Goal: Task Accomplishment & Management: Use online tool/utility

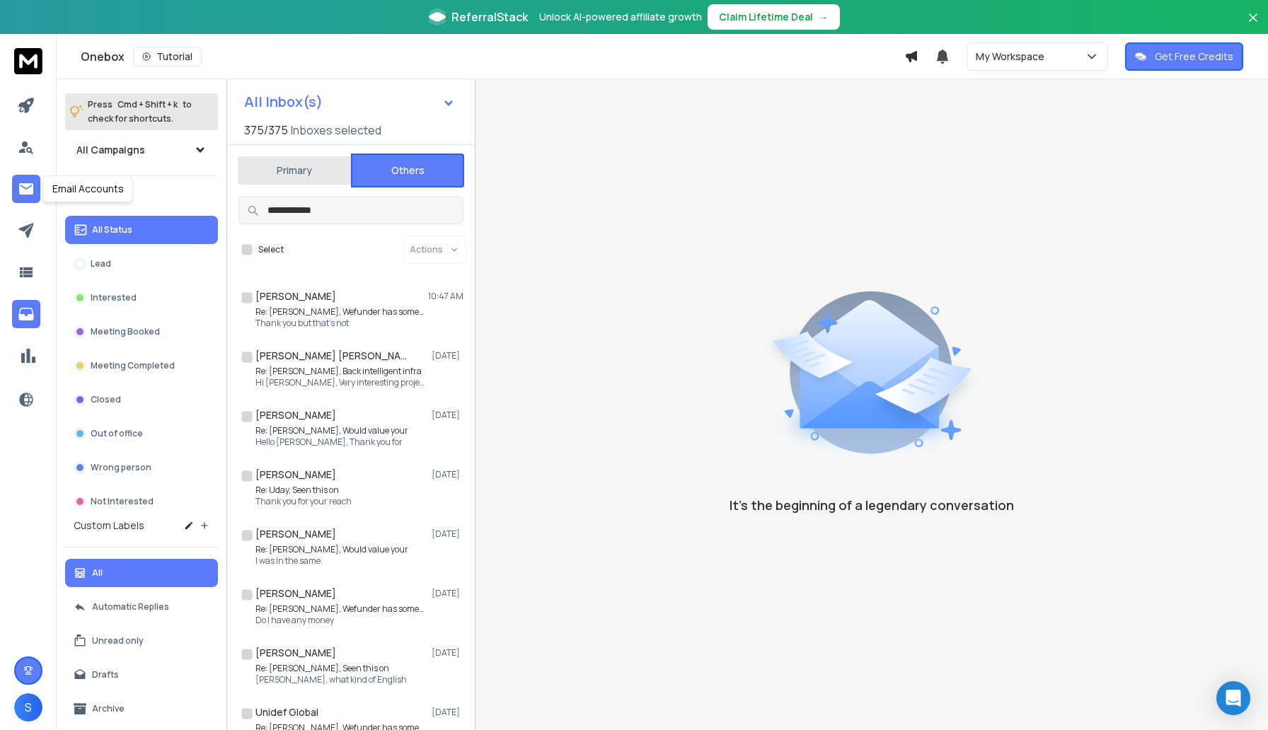
click at [33, 189] on icon at bounding box center [26, 188] width 14 height 11
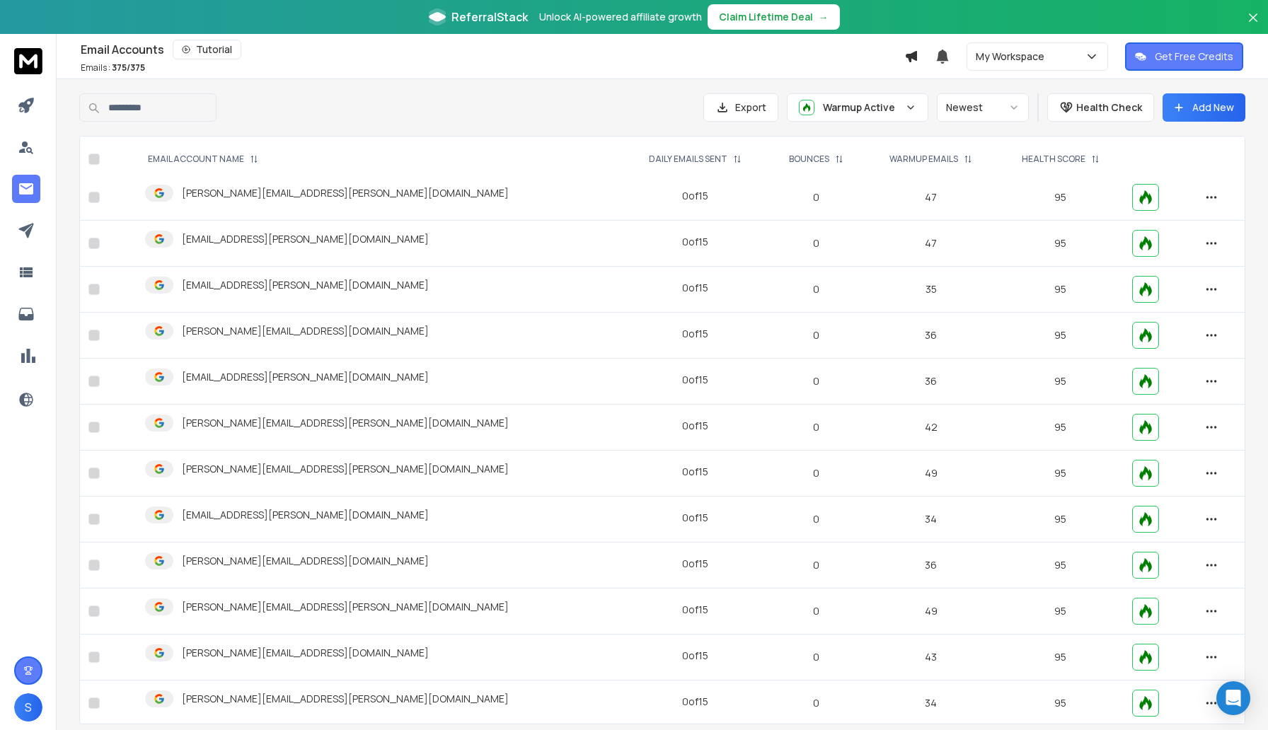
scroll to position [16718, 0]
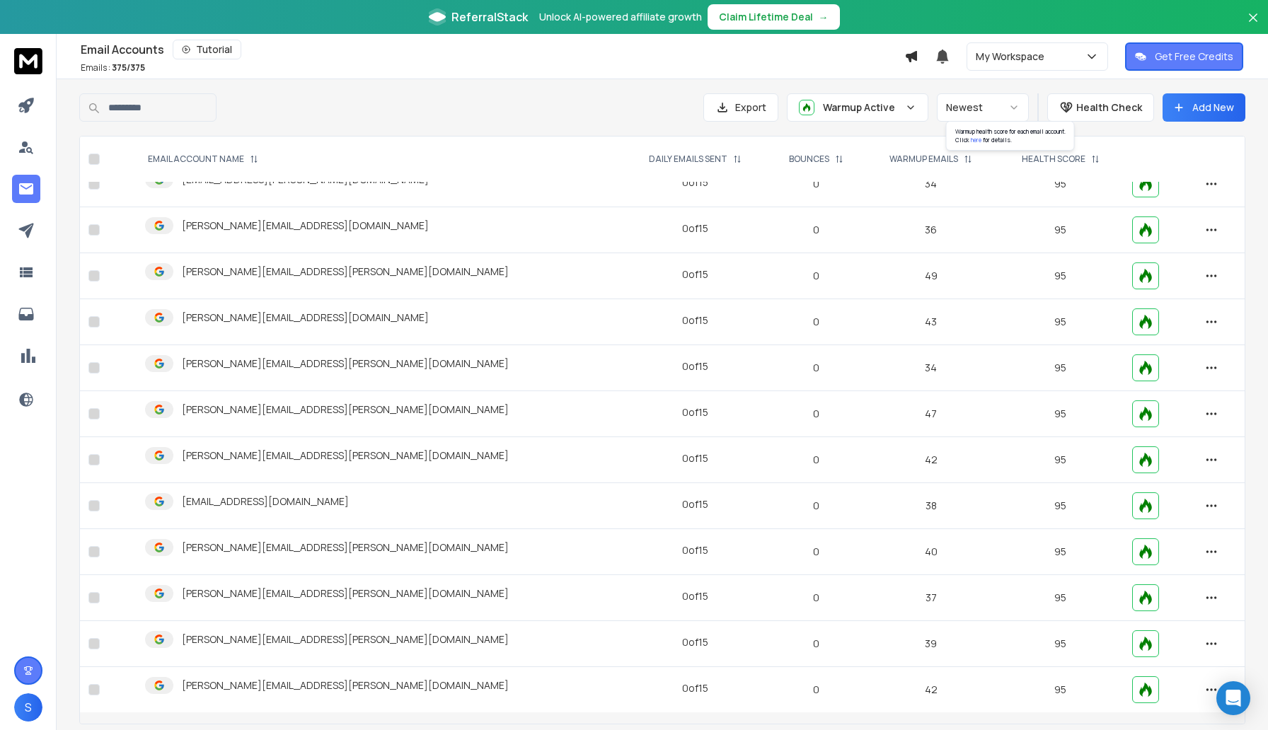
click at [1093, 156] on icon at bounding box center [1094, 156] width 2 height 1
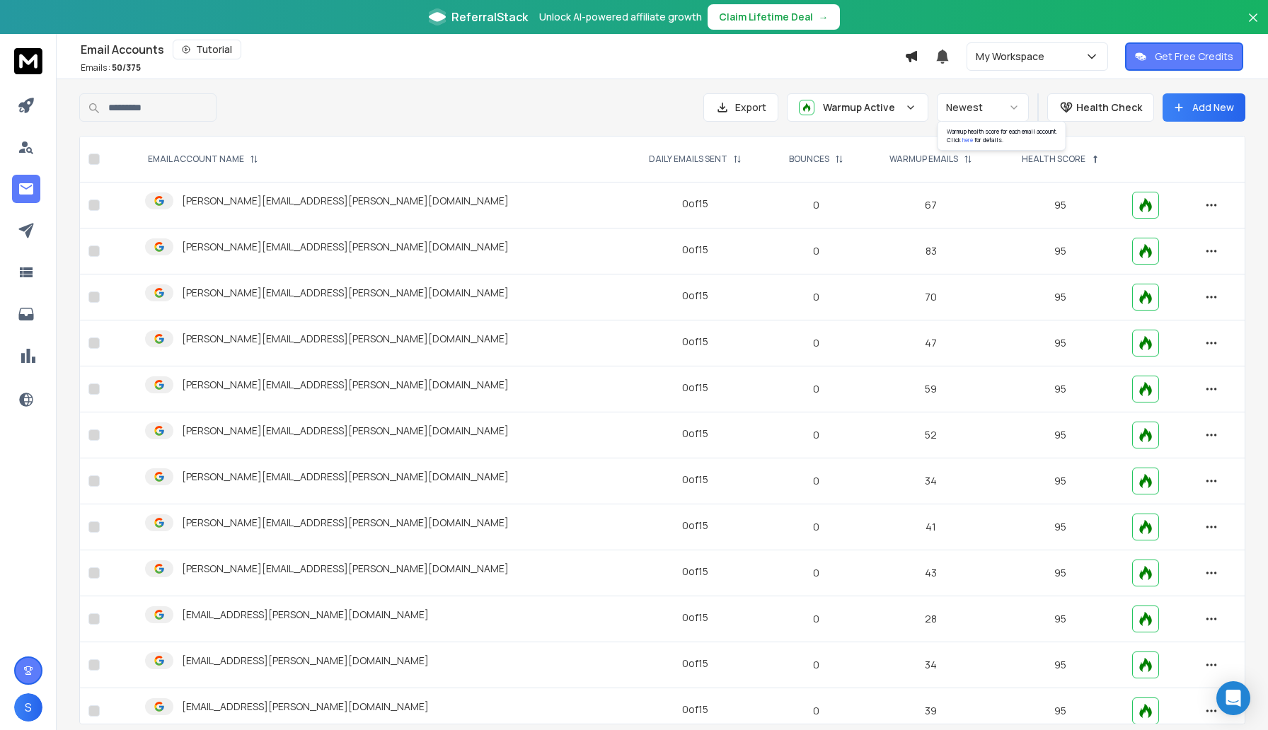
click at [1091, 159] on icon at bounding box center [1095, 159] width 8 height 8
click at [24, 310] on icon at bounding box center [26, 314] width 17 height 17
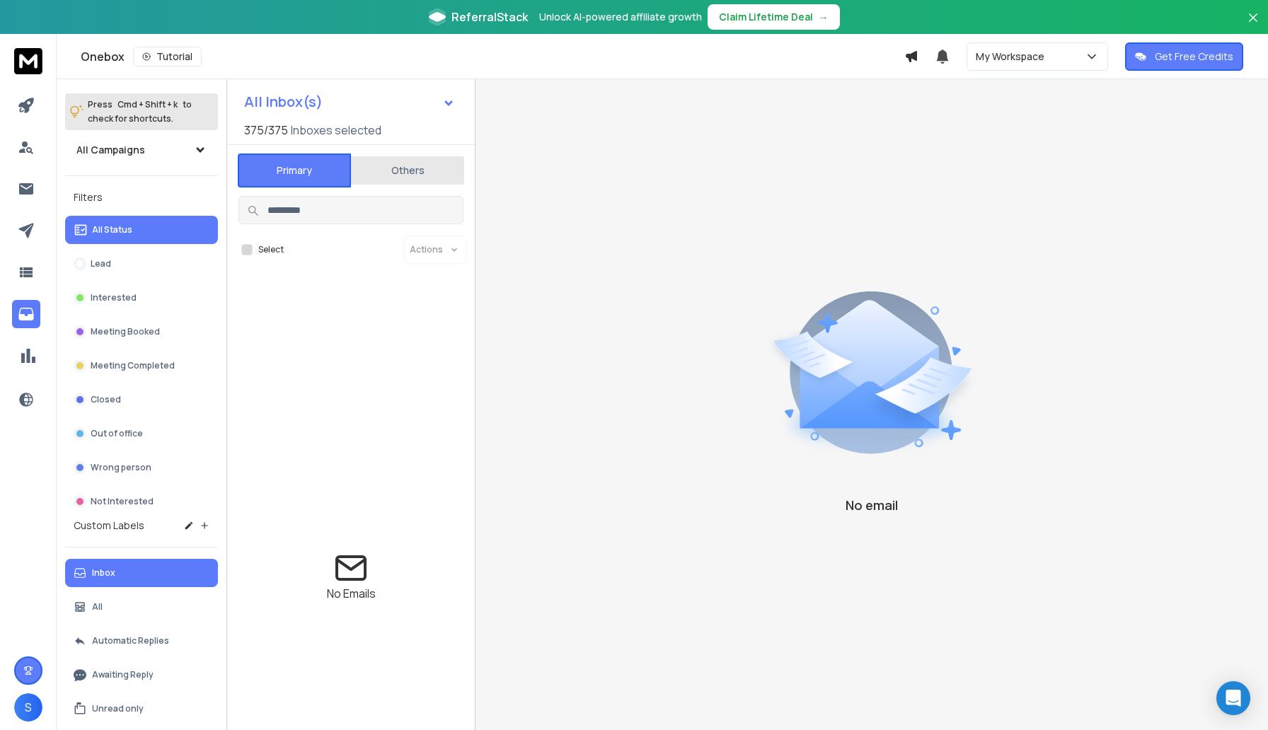
click at [417, 178] on button "Others" at bounding box center [407, 170] width 113 height 31
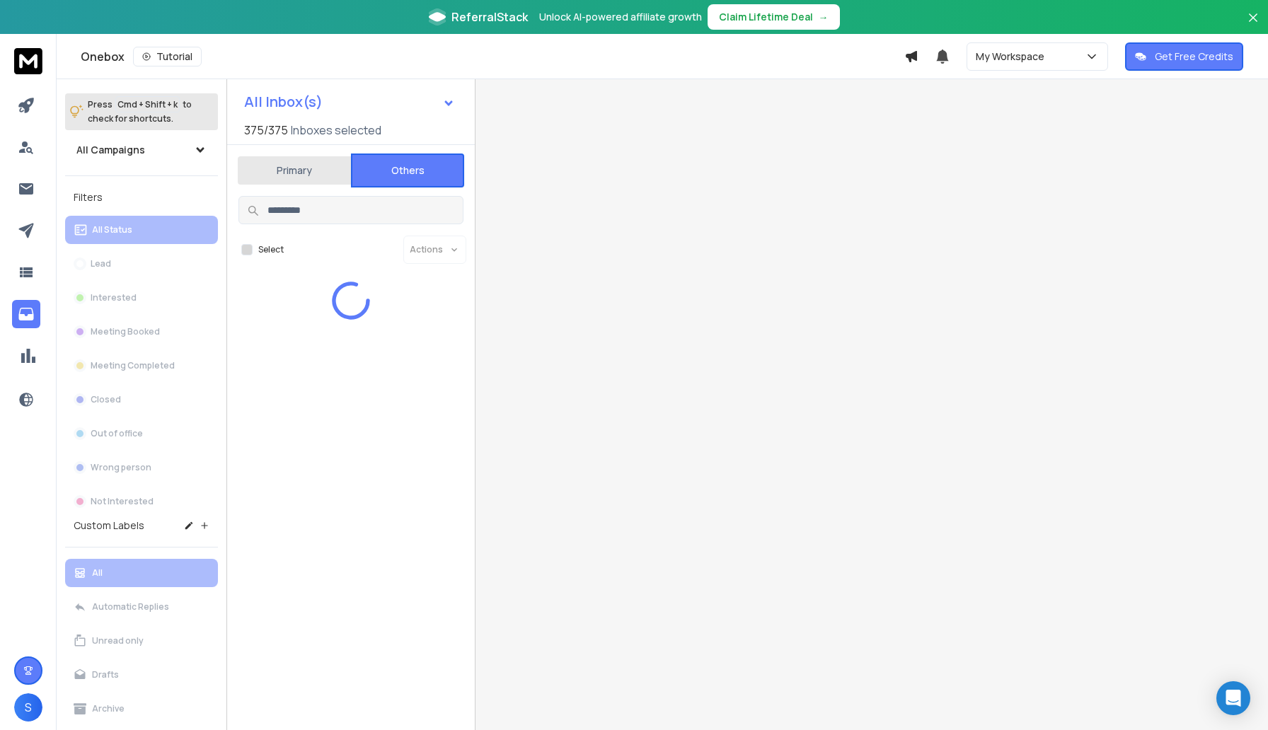
click at [366, 217] on input at bounding box center [350, 210] width 225 height 28
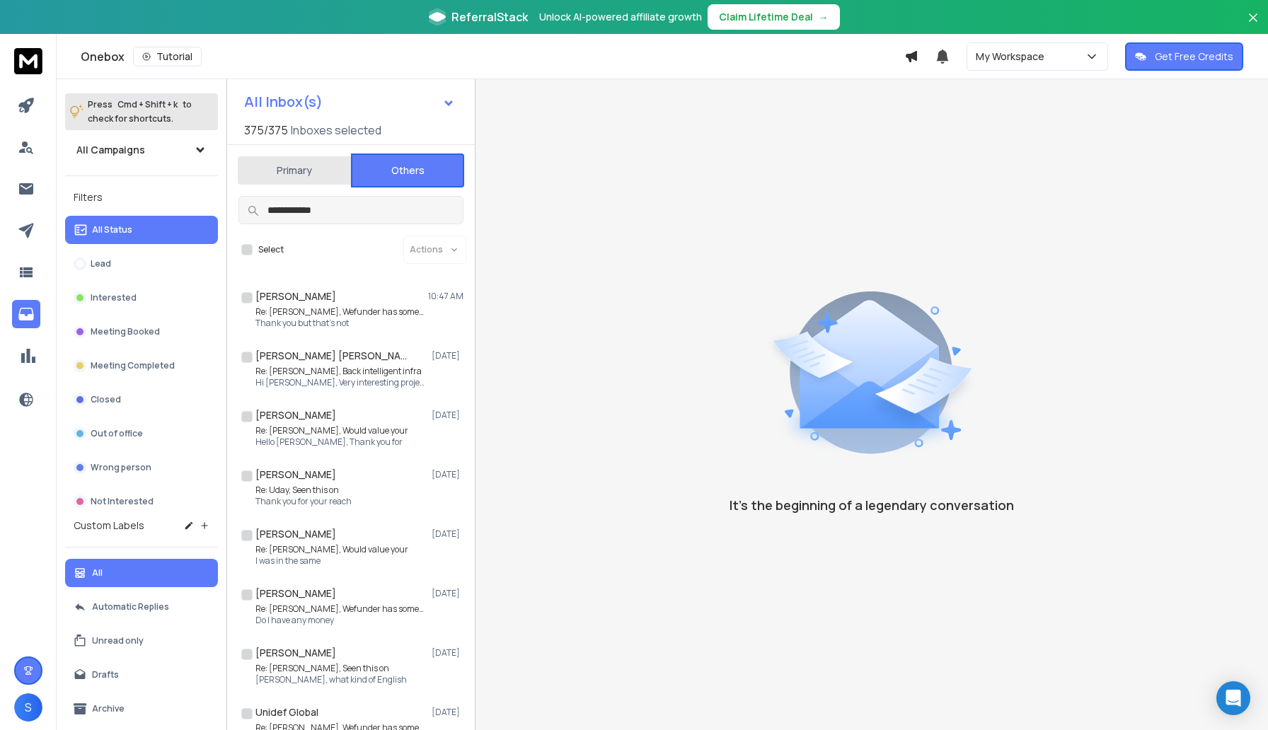
type input "**********"
